Goal: Information Seeking & Learning: Check status

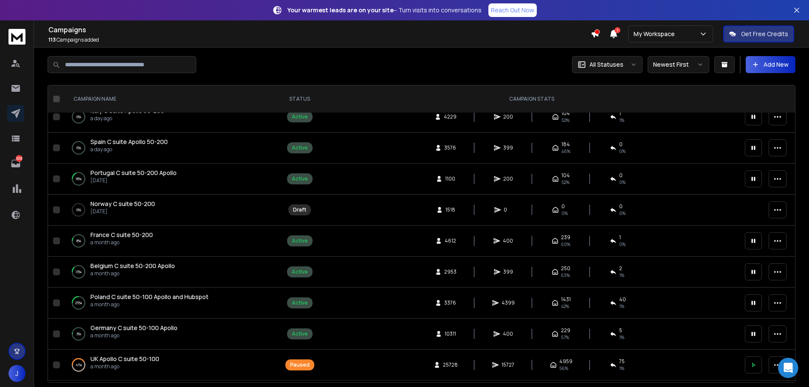
scroll to position [212, 0]
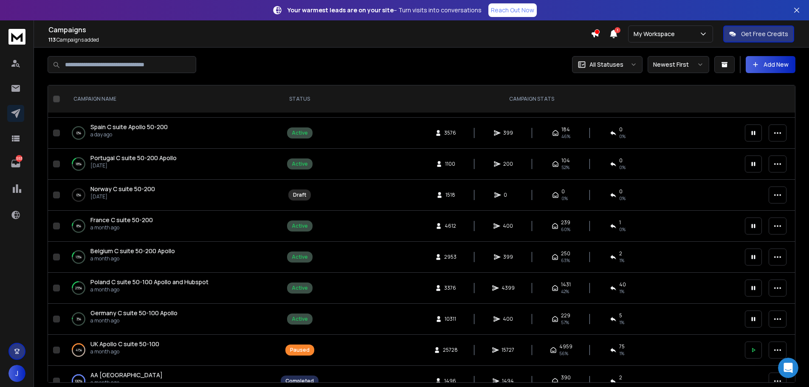
click at [148, 313] on span "Germany C suite 50-100 Apollo" at bounding box center [133, 313] width 87 height 8
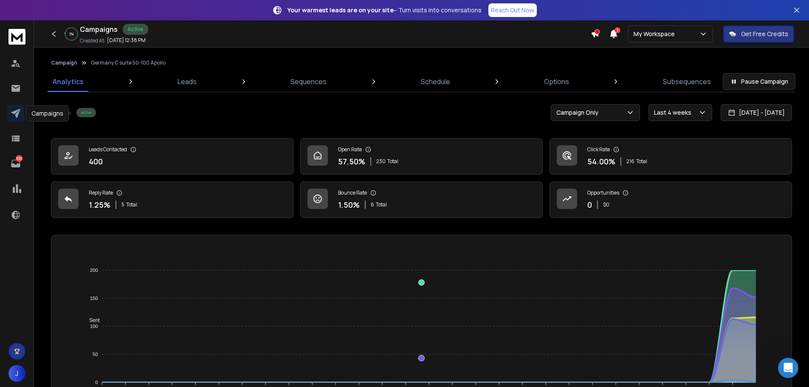
click at [19, 113] on icon at bounding box center [16, 113] width 10 height 10
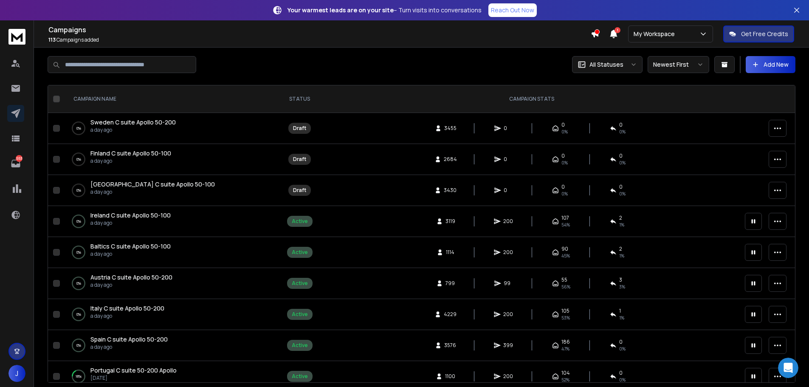
click at [133, 218] on span "Ireland C suite Apollo 50-100" at bounding box center [130, 215] width 80 height 8
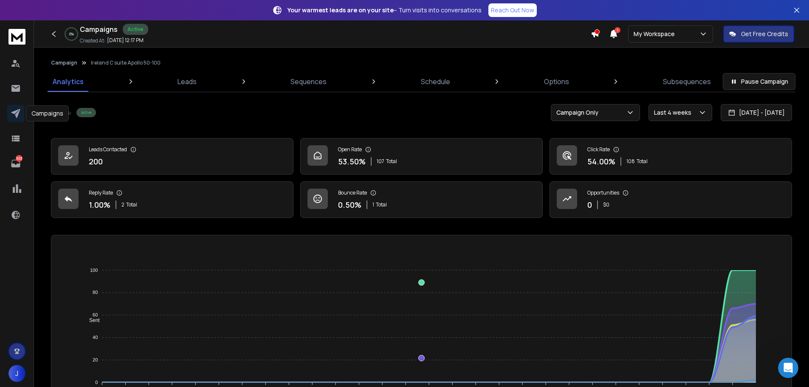
click at [17, 115] on icon at bounding box center [15, 113] width 9 height 9
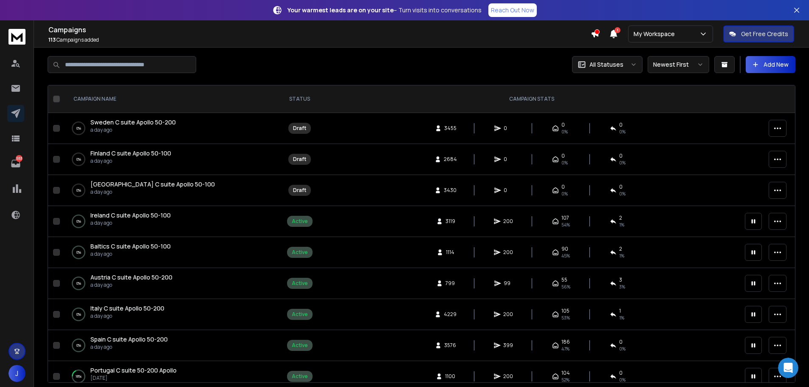
click at [122, 245] on span "Baltics C suite Apollo 50-100" at bounding box center [130, 246] width 80 height 8
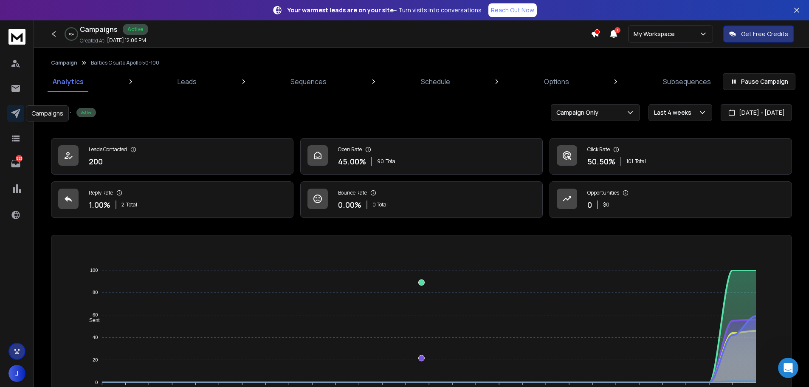
click at [18, 110] on icon at bounding box center [16, 113] width 10 height 10
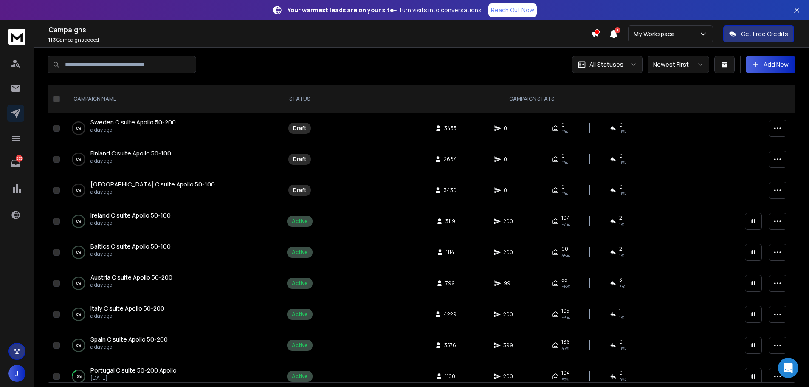
click at [133, 278] on span "Austria C suite Apollo 50-200" at bounding box center [131, 277] width 82 height 8
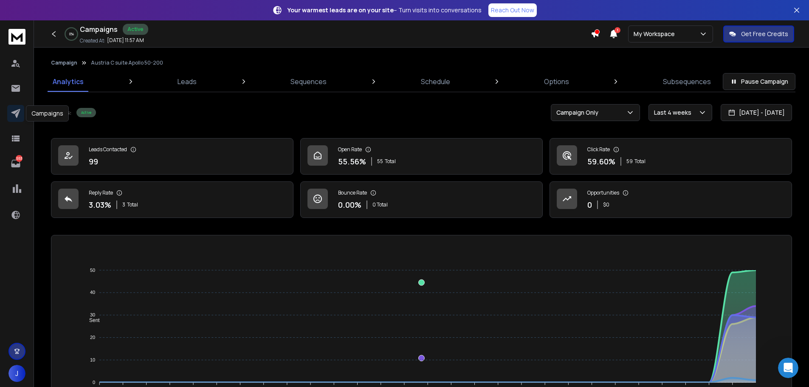
click at [18, 114] on icon at bounding box center [15, 113] width 9 height 9
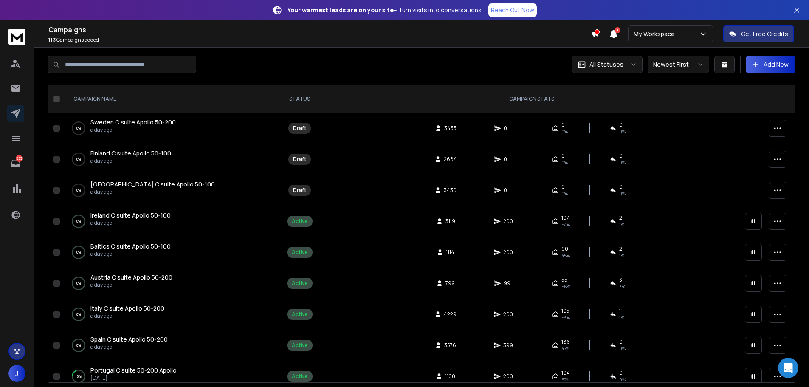
click at [131, 308] on span "Italy C suite Apollo 50-200" at bounding box center [127, 308] width 74 height 8
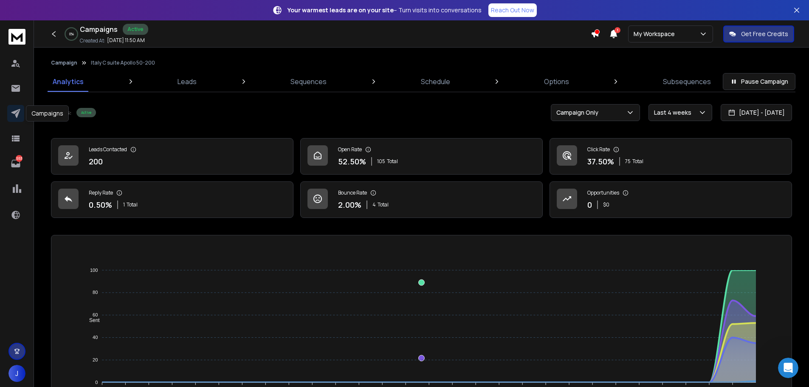
click at [17, 115] on icon at bounding box center [15, 113] width 9 height 9
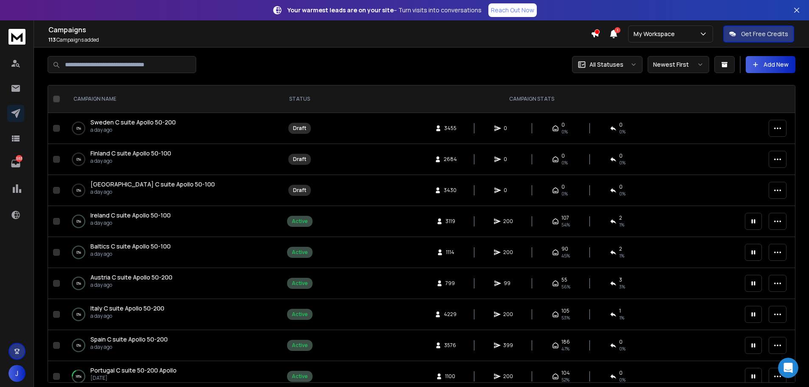
click at [140, 340] on span "Spain C suite Apollo 50-200" at bounding box center [128, 339] width 77 height 8
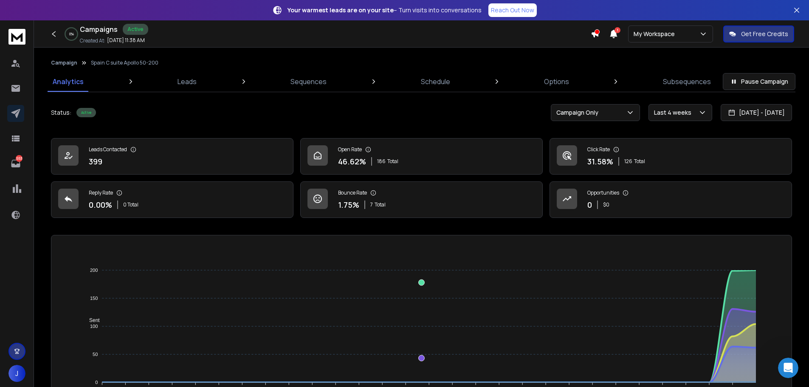
click at [79, 86] on p "Analytics" at bounding box center [68, 81] width 31 height 10
click at [19, 109] on icon at bounding box center [16, 113] width 10 height 10
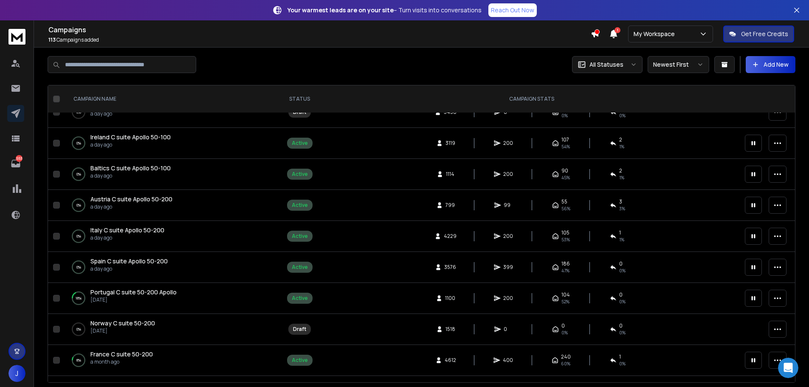
scroll to position [85, 0]
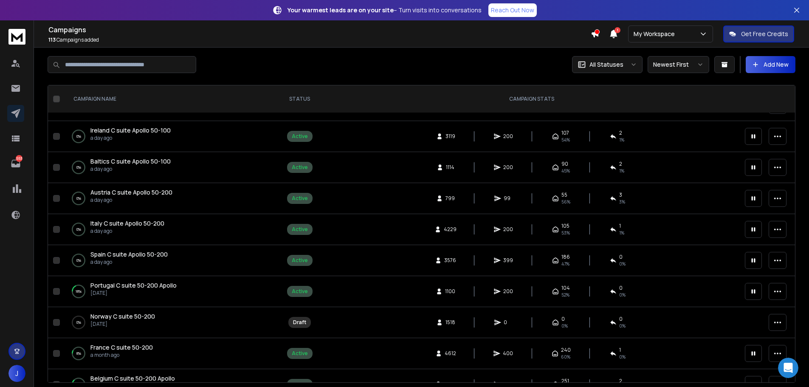
click at [152, 284] on span "Portugal C suite 50-200 Apollo" at bounding box center [133, 285] width 86 height 8
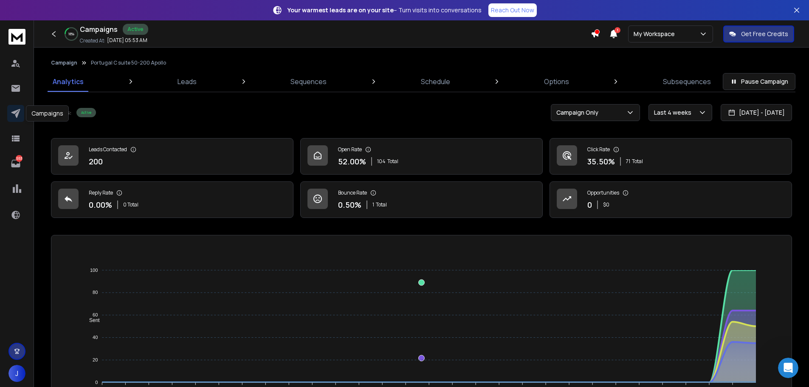
click at [20, 116] on icon at bounding box center [16, 113] width 10 height 10
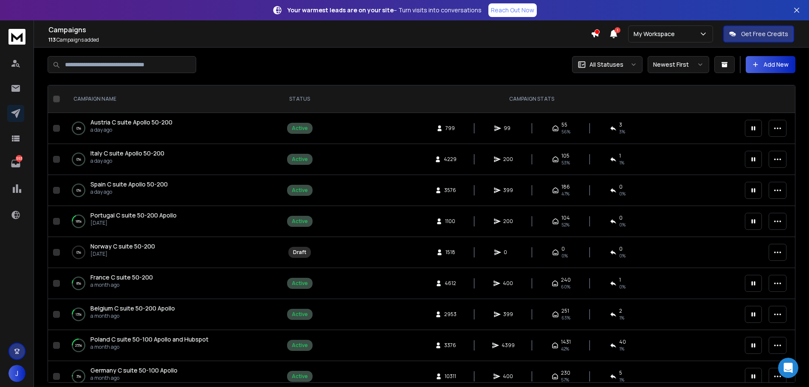
scroll to position [170, 0]
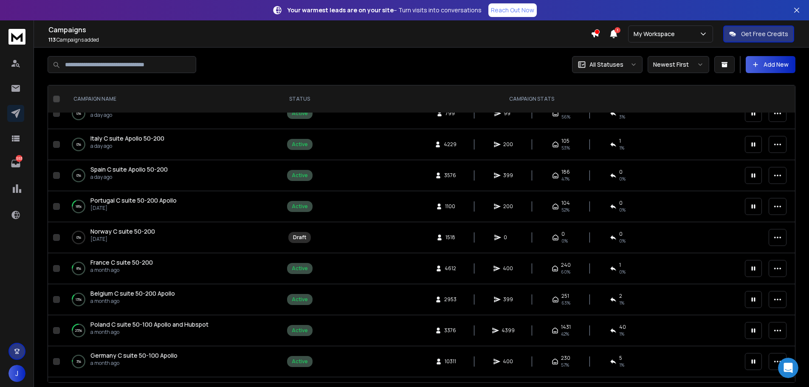
click at [140, 262] on span "France C suite 50-200" at bounding box center [121, 262] width 62 height 8
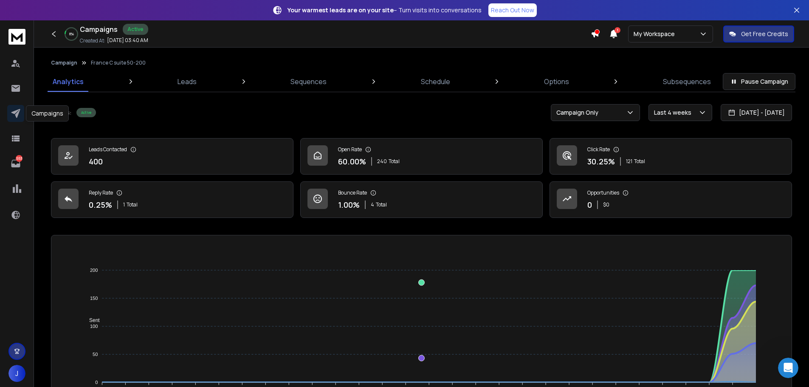
click at [17, 114] on icon at bounding box center [15, 113] width 9 height 9
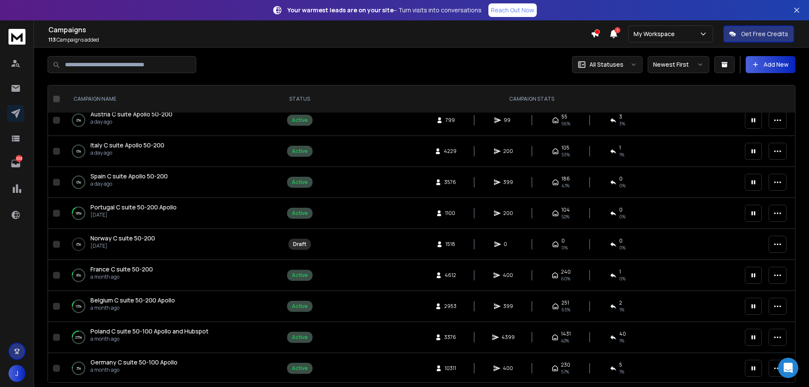
scroll to position [170, 0]
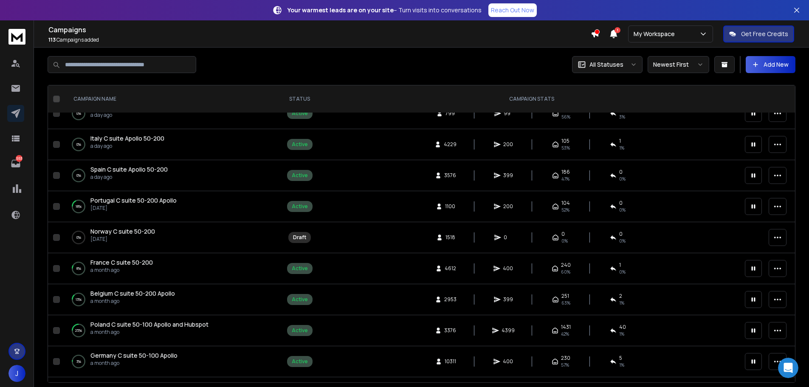
click at [194, 323] on span "Poland C suite 50-100 Apollo and Hubspot" at bounding box center [149, 324] width 118 height 8
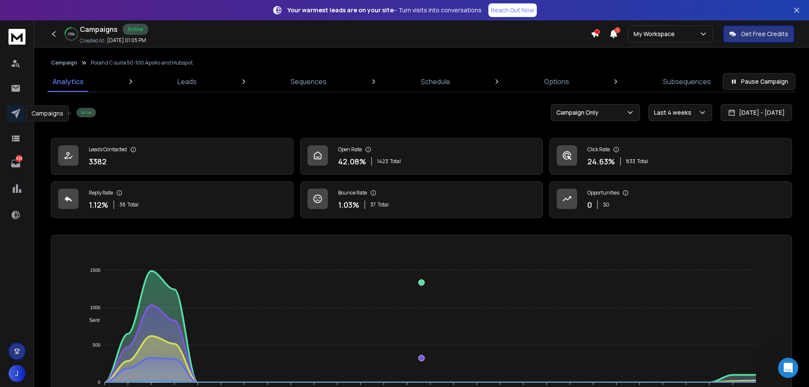
click at [19, 113] on icon at bounding box center [16, 113] width 10 height 10
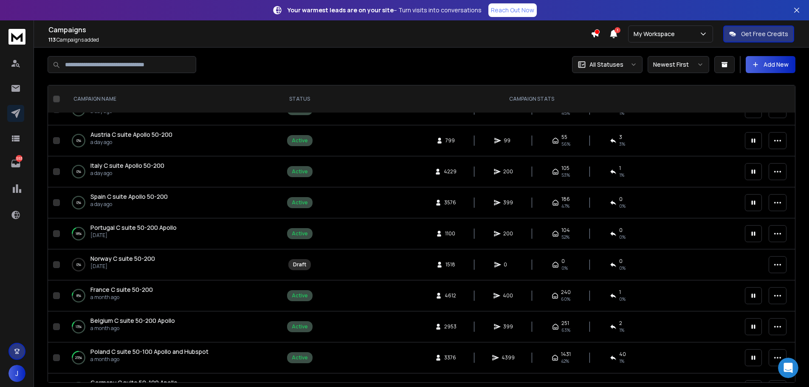
scroll to position [170, 0]
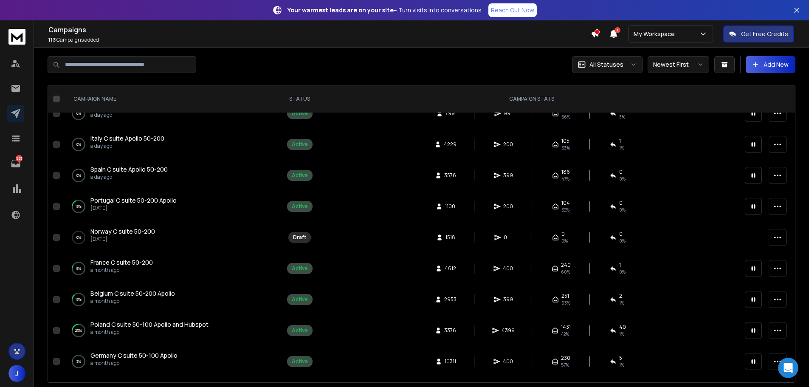
click at [165, 296] on span "Belgium C suite 50-200 Apollo" at bounding box center [132, 293] width 85 height 8
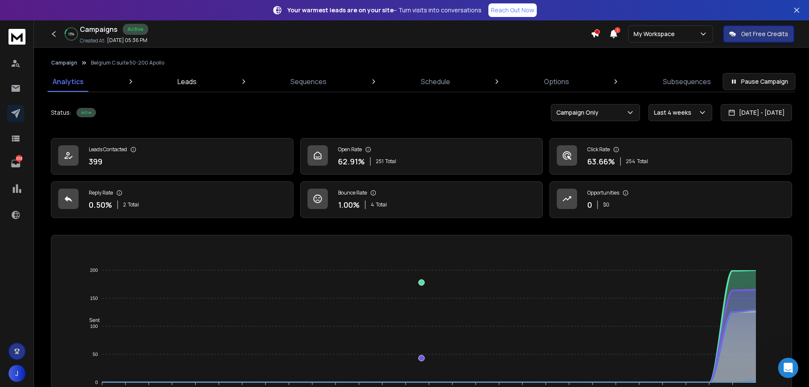
click at [190, 80] on p "Leads" at bounding box center [187, 81] width 19 height 10
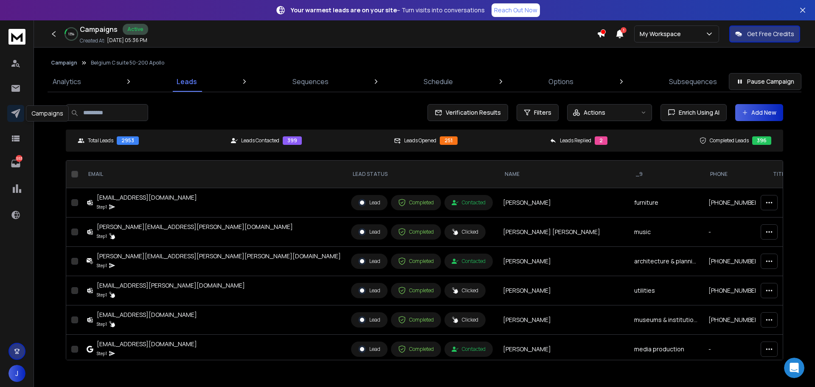
click at [14, 111] on icon at bounding box center [15, 113] width 9 height 9
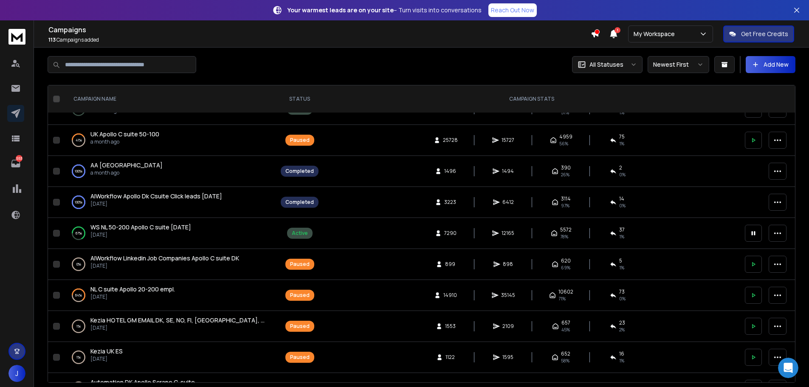
scroll to position [425, 0]
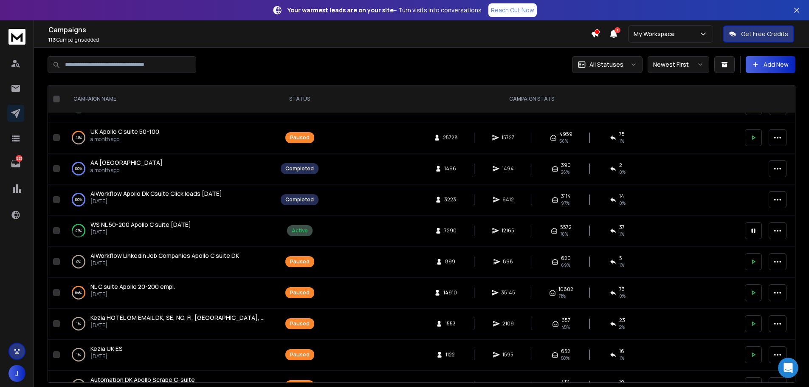
click at [172, 226] on span "WS NL 50-200 Apollo C suite [DATE]" at bounding box center [140, 224] width 101 height 8
